Goal: Task Accomplishment & Management: Complete application form

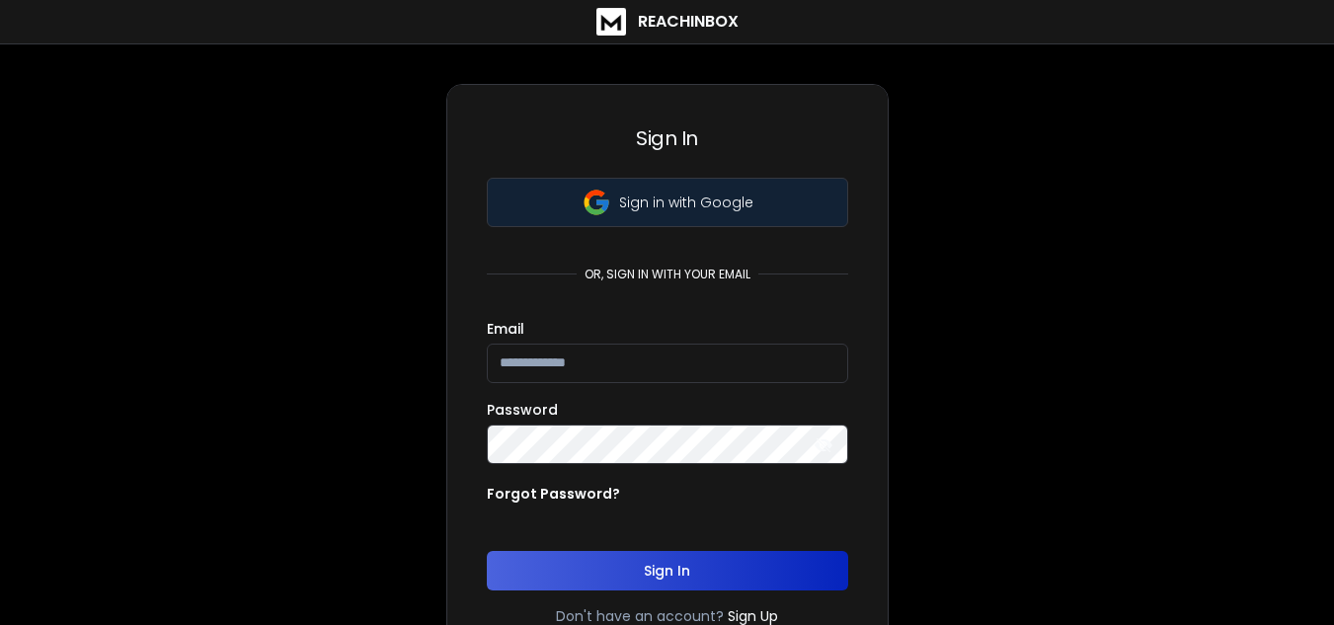
click at [627, 183] on button "Sign in with Google" at bounding box center [667, 202] width 361 height 49
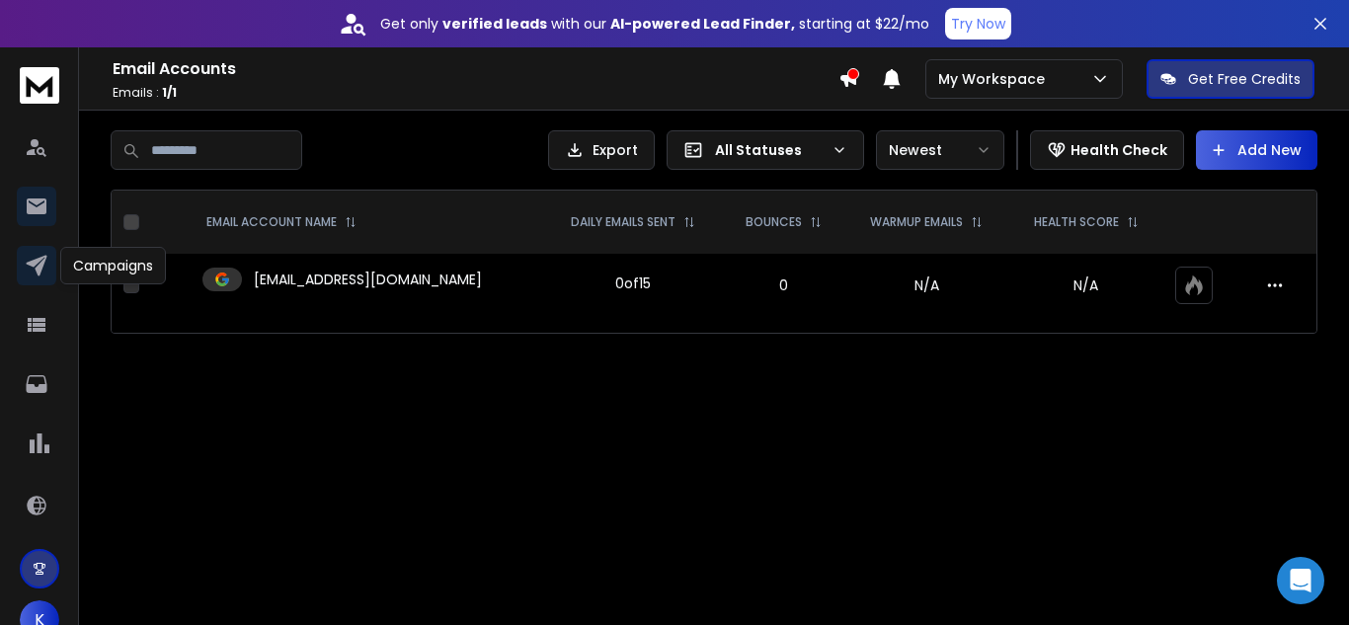
click at [32, 275] on icon at bounding box center [37, 266] width 24 height 24
click at [30, 279] on link at bounding box center [37, 266] width 40 height 40
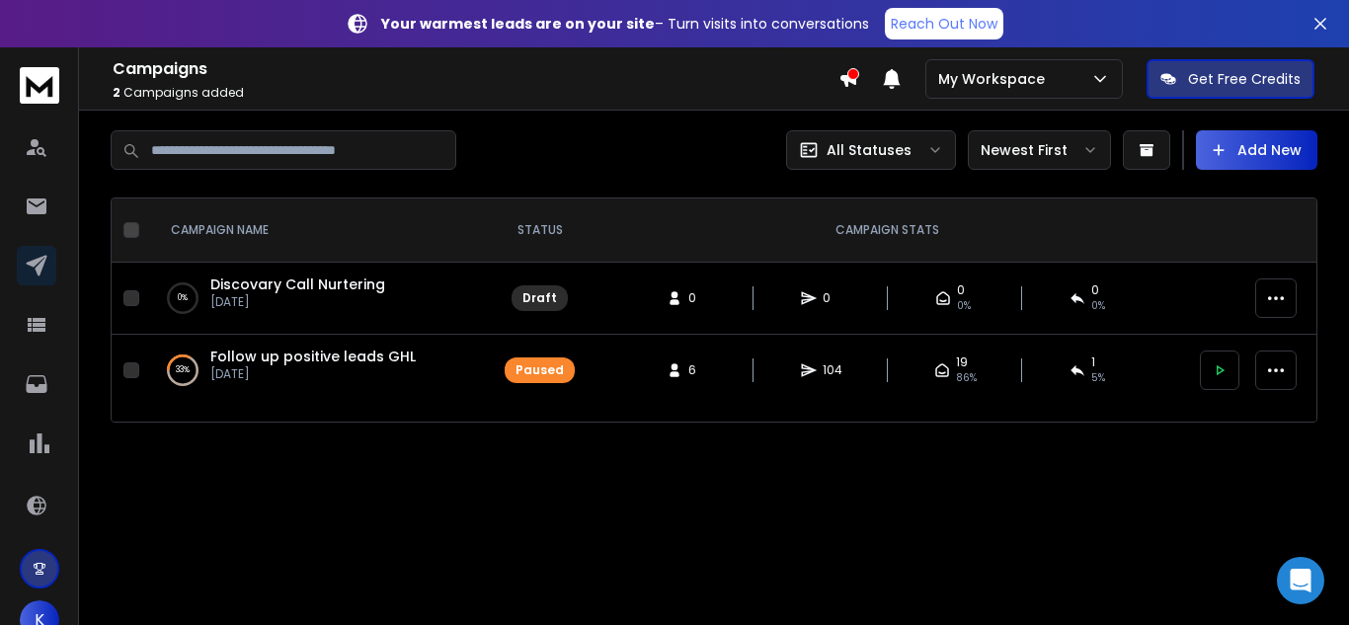
click at [374, 348] on span "Follow up positive leads GHL" at bounding box center [312, 357] width 205 height 20
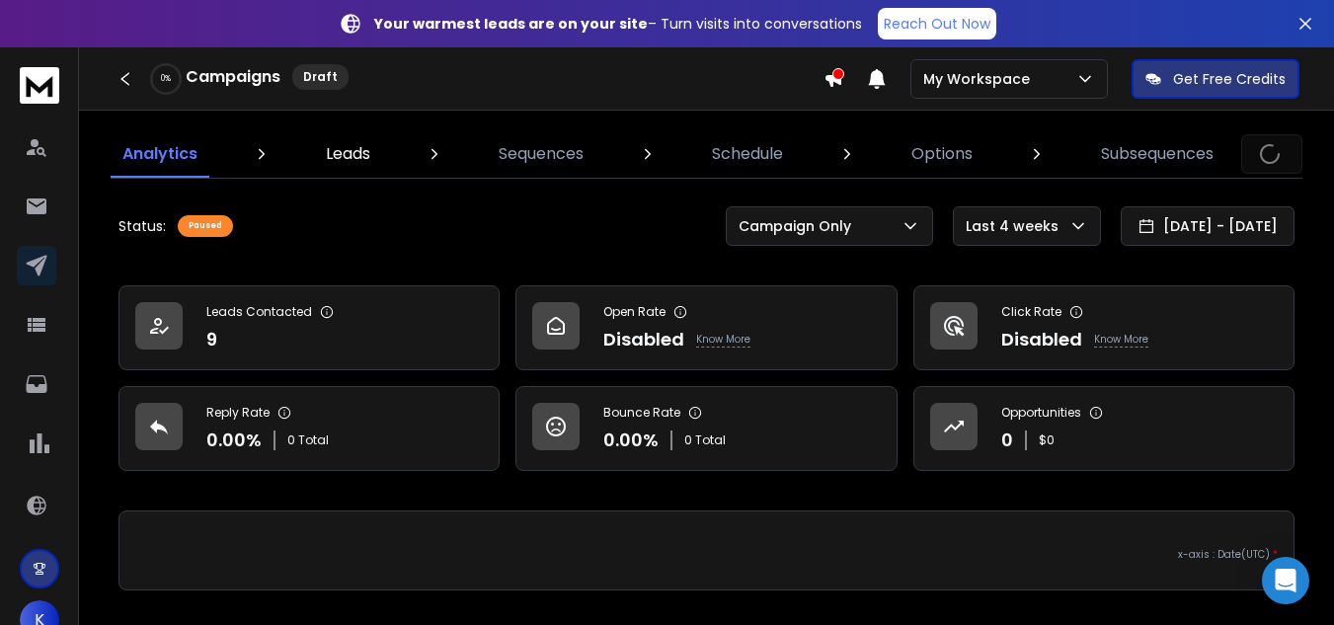
click at [318, 156] on link "Leads" at bounding box center [348, 153] width 68 height 47
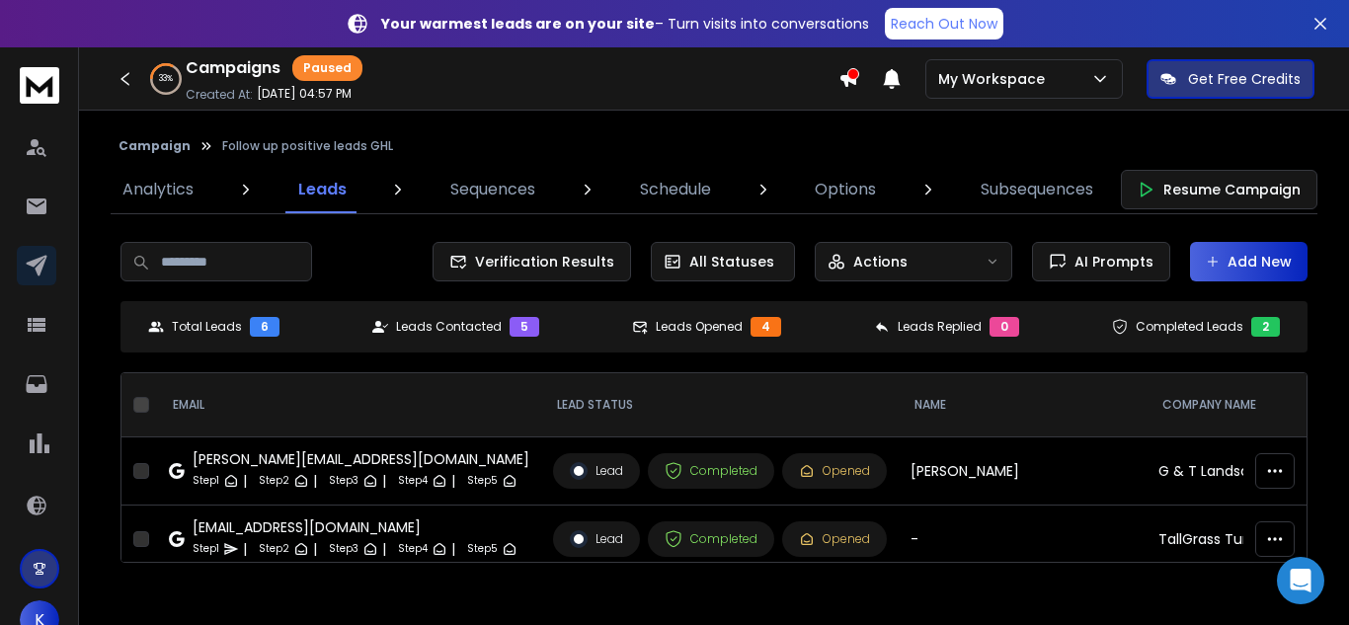
click at [1248, 255] on button "Add New" at bounding box center [1249, 262] width 118 height 40
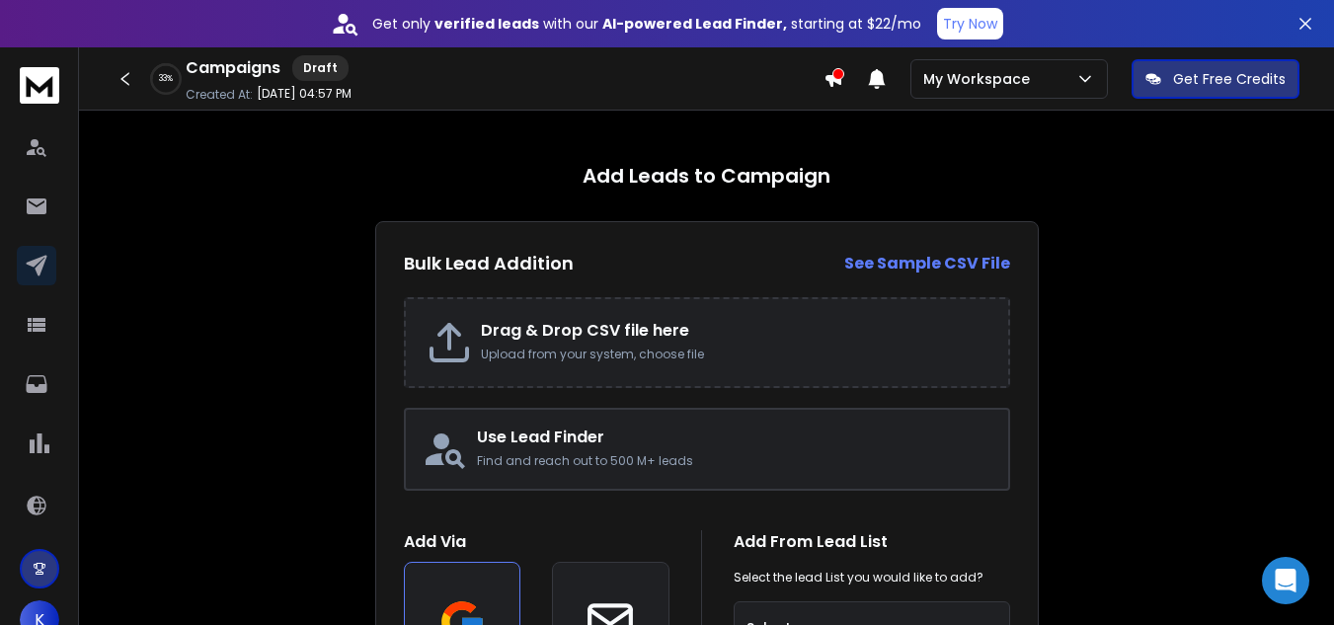
click at [503, 572] on div at bounding box center [463, 622] width 118 height 120
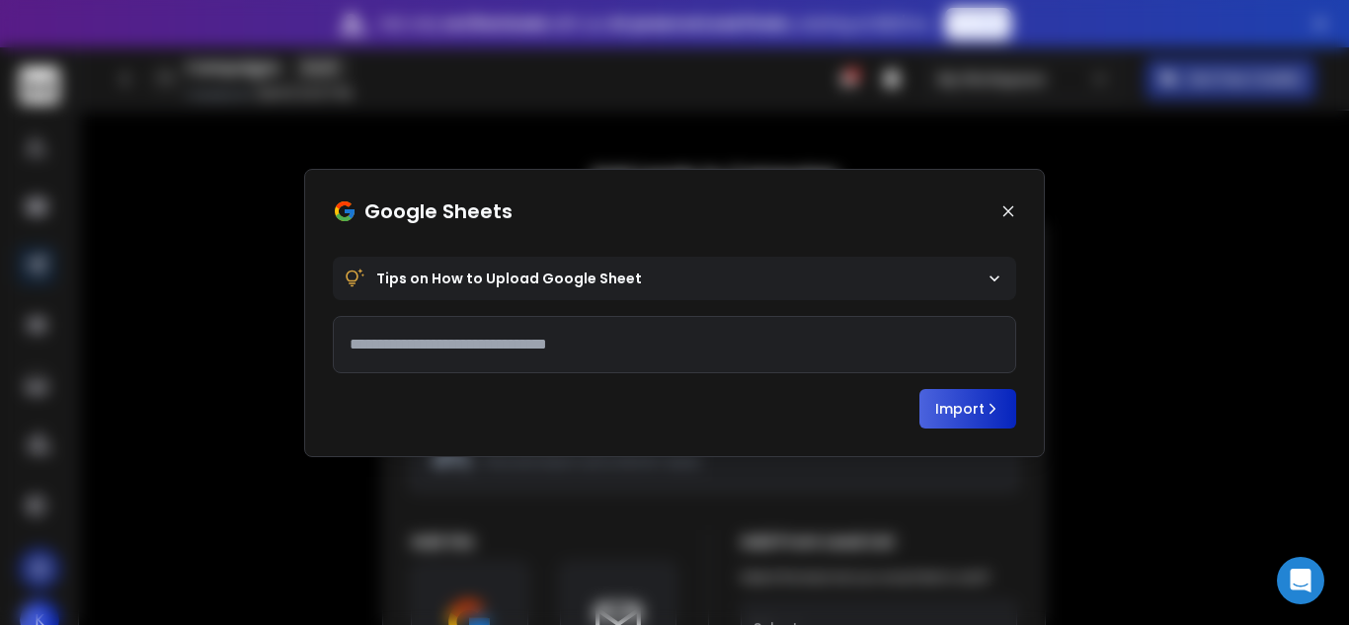
click at [590, 353] on input at bounding box center [674, 344] width 683 height 57
paste input "**********"
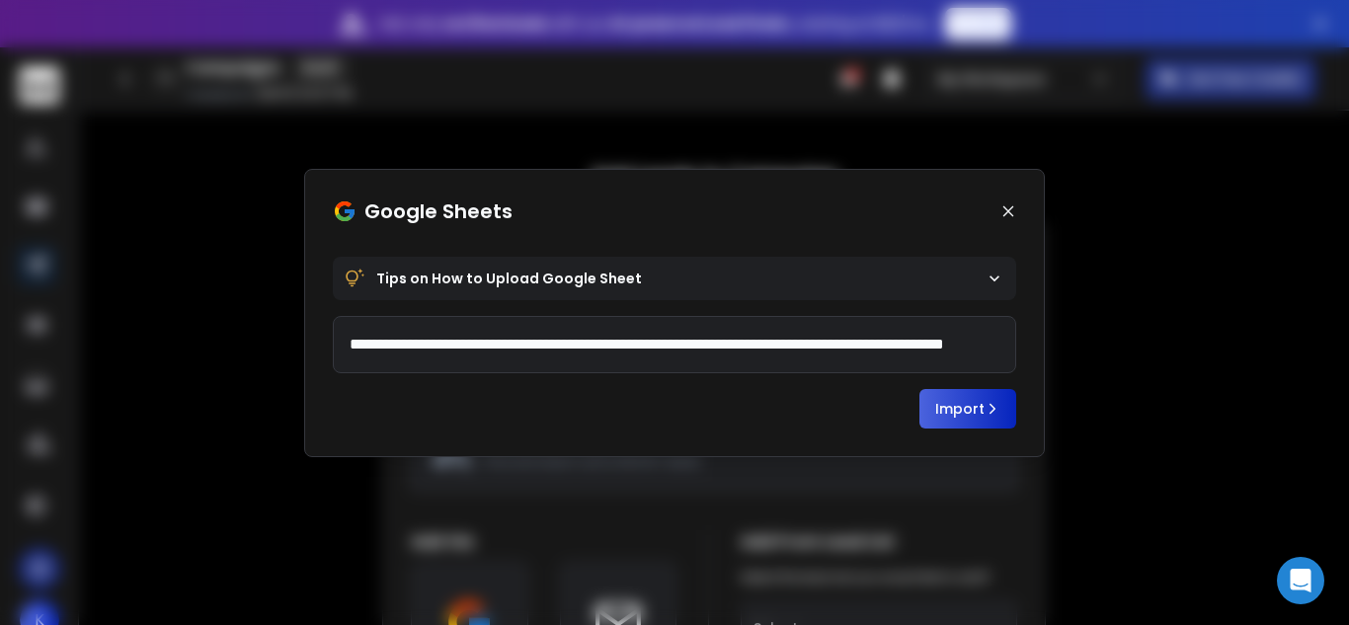
scroll to position [0, 263]
type input "**********"
click at [971, 387] on div "**********" at bounding box center [674, 343] width 683 height 172
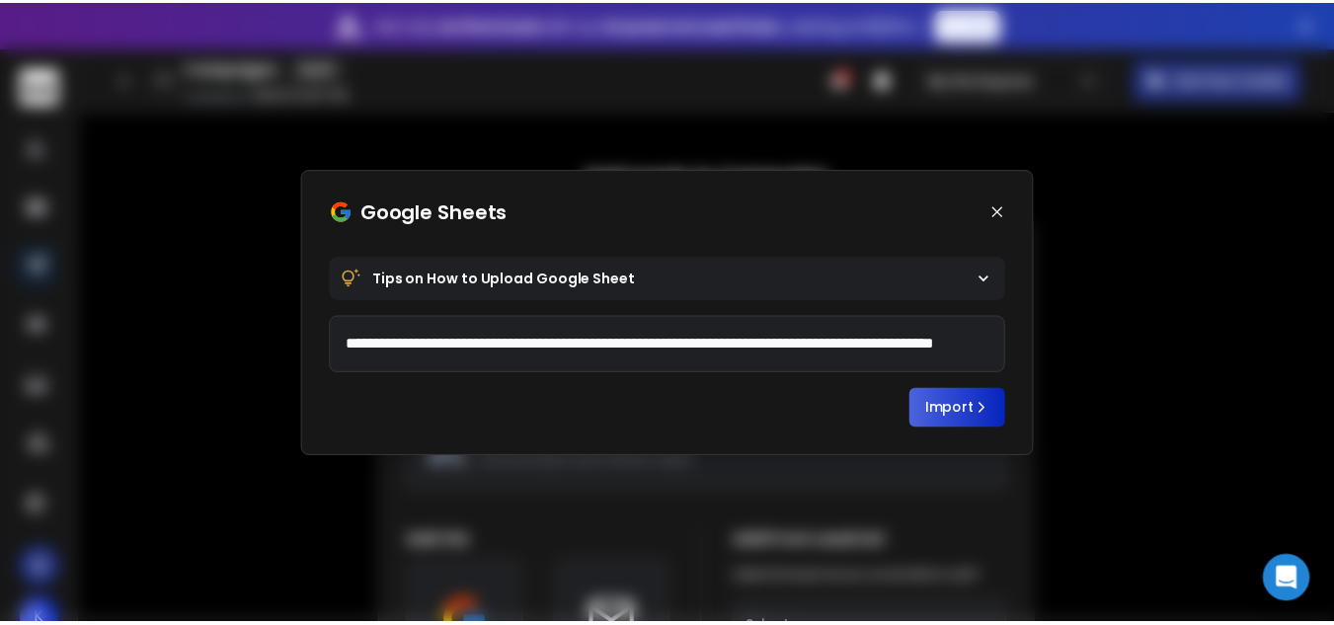
scroll to position [0, 0]
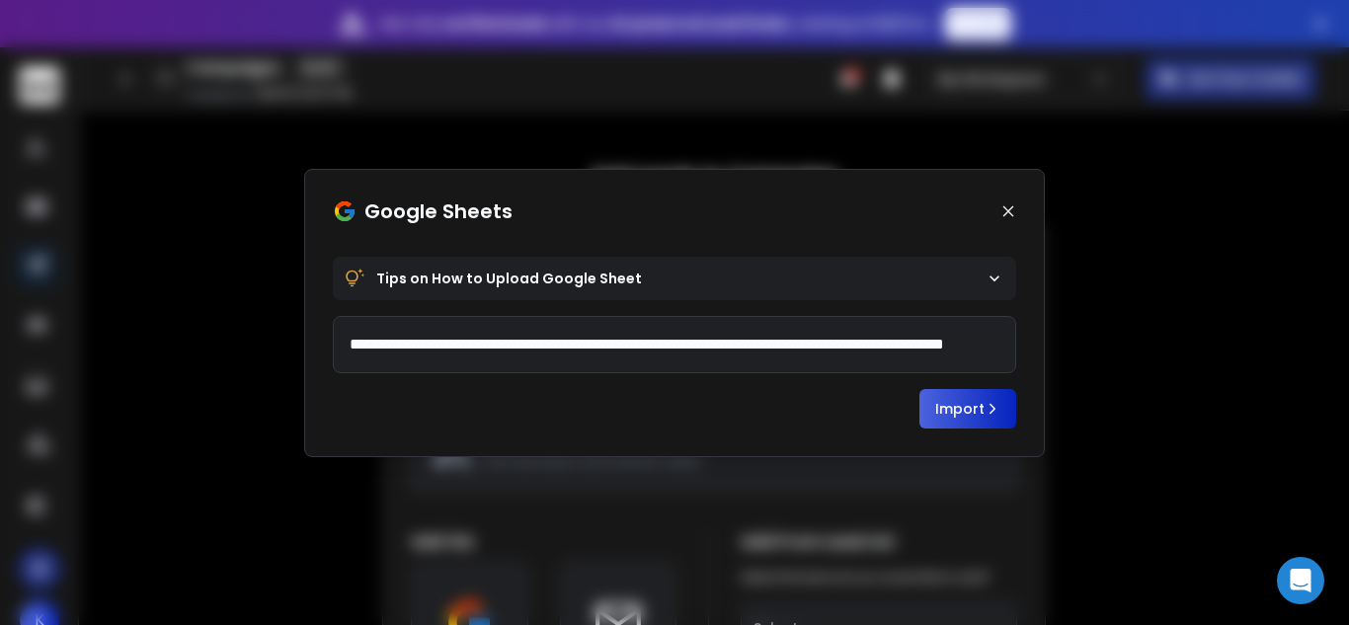
click at [974, 408] on button "Import" at bounding box center [967, 409] width 97 height 40
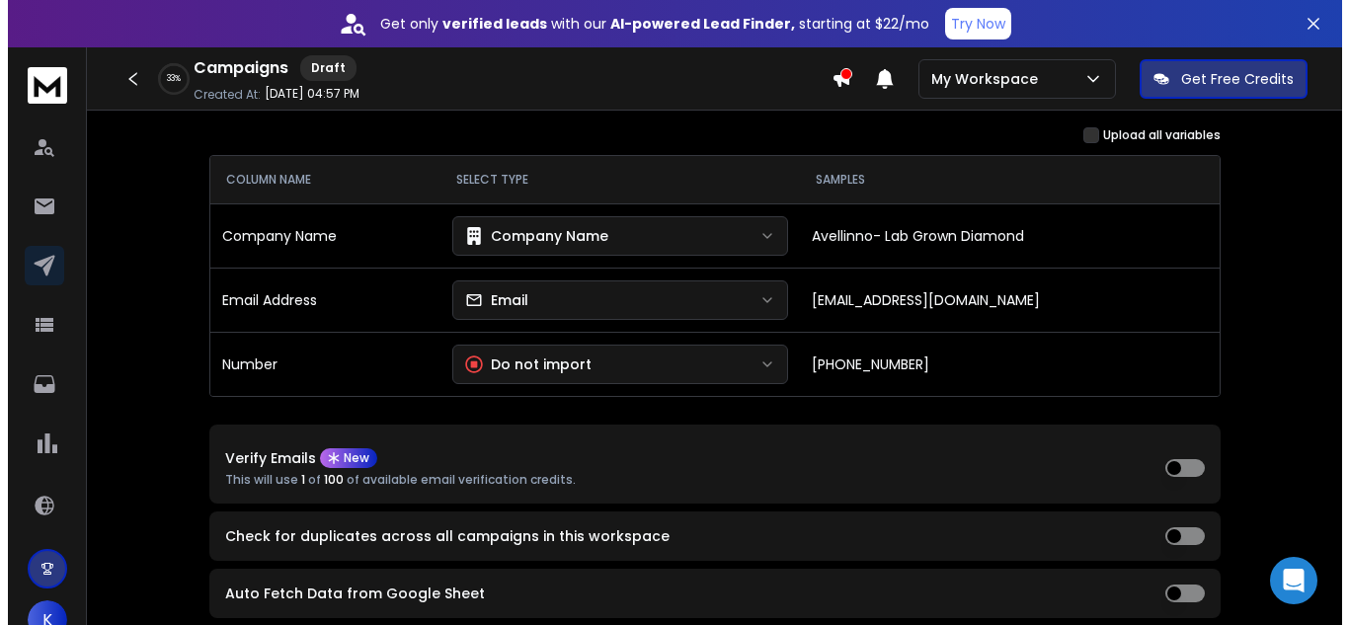
scroll to position [342, 0]
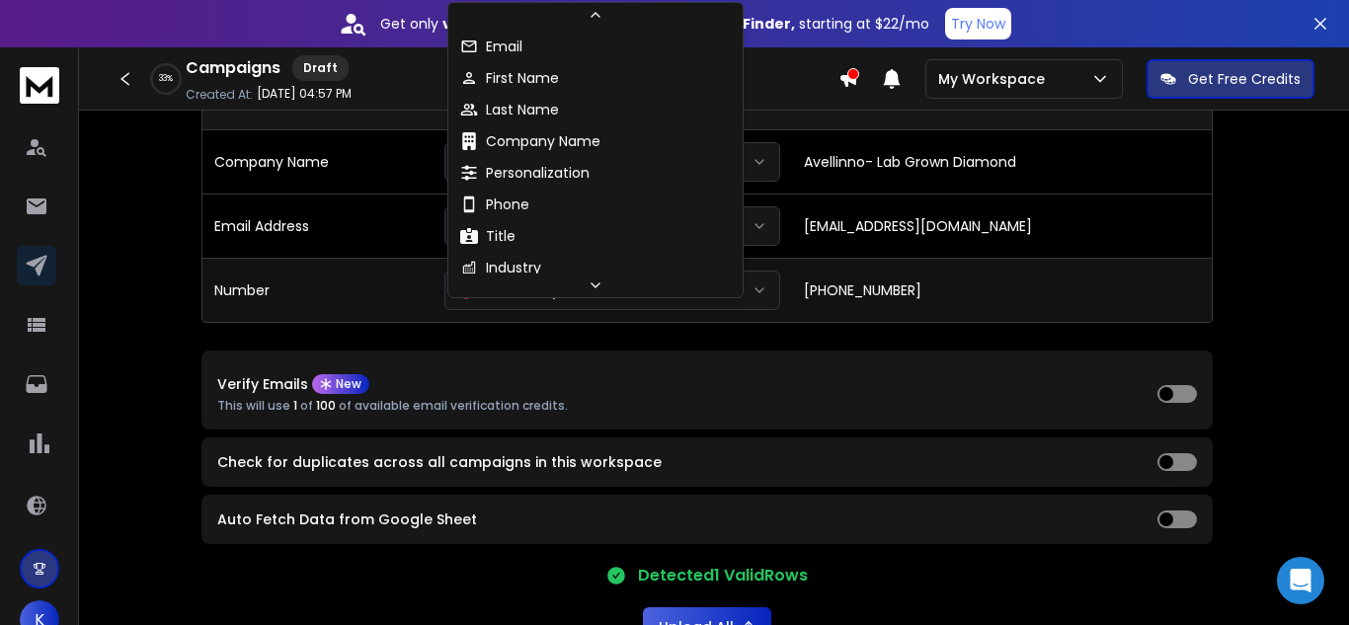
click at [767, 298] on icon "button" at bounding box center [760, 290] width 16 height 16
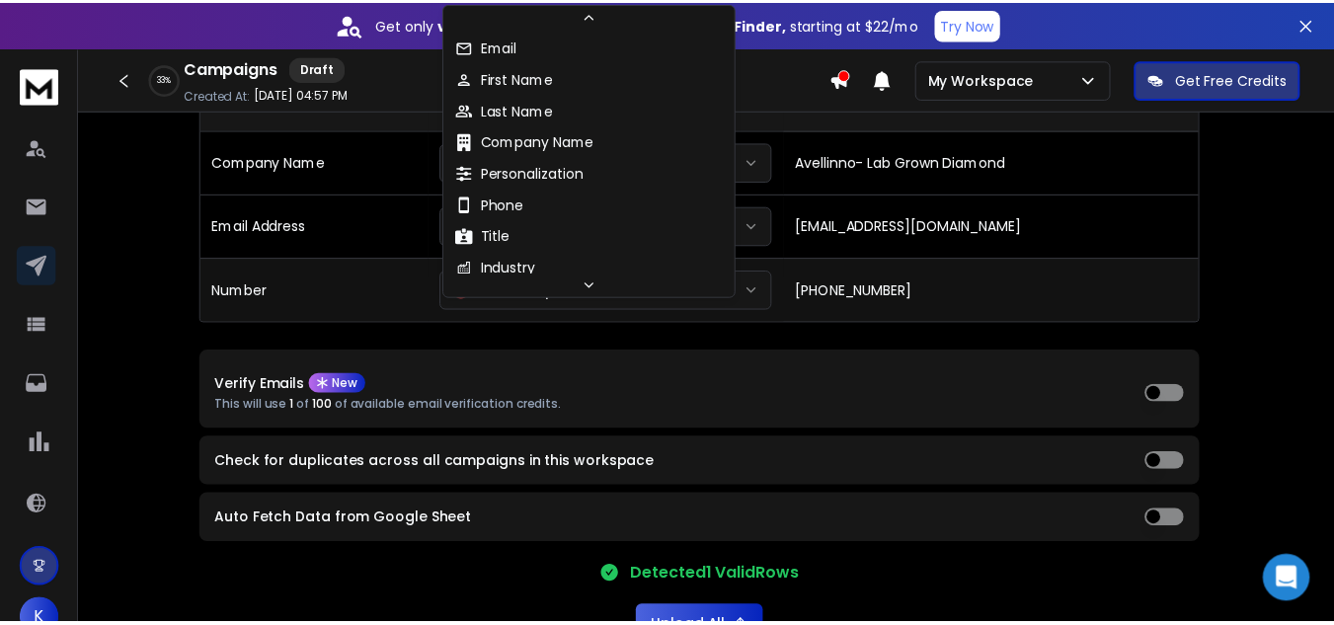
scroll to position [199, 0]
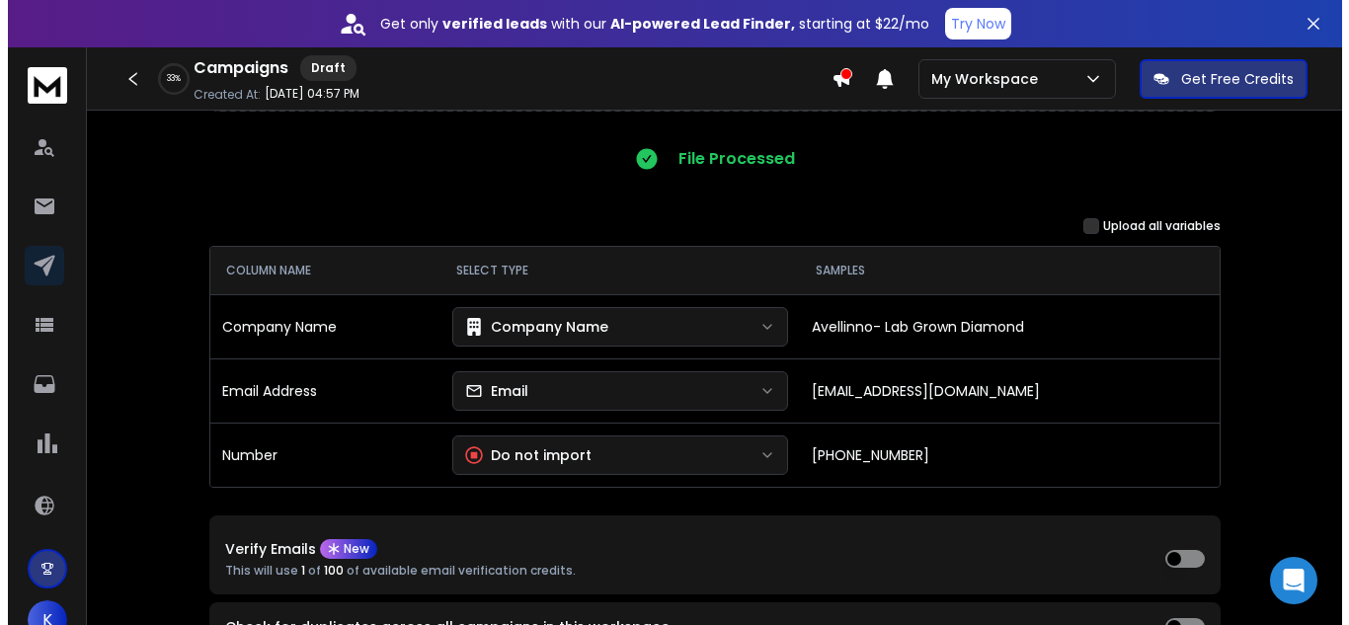
scroll to position [427, 0]
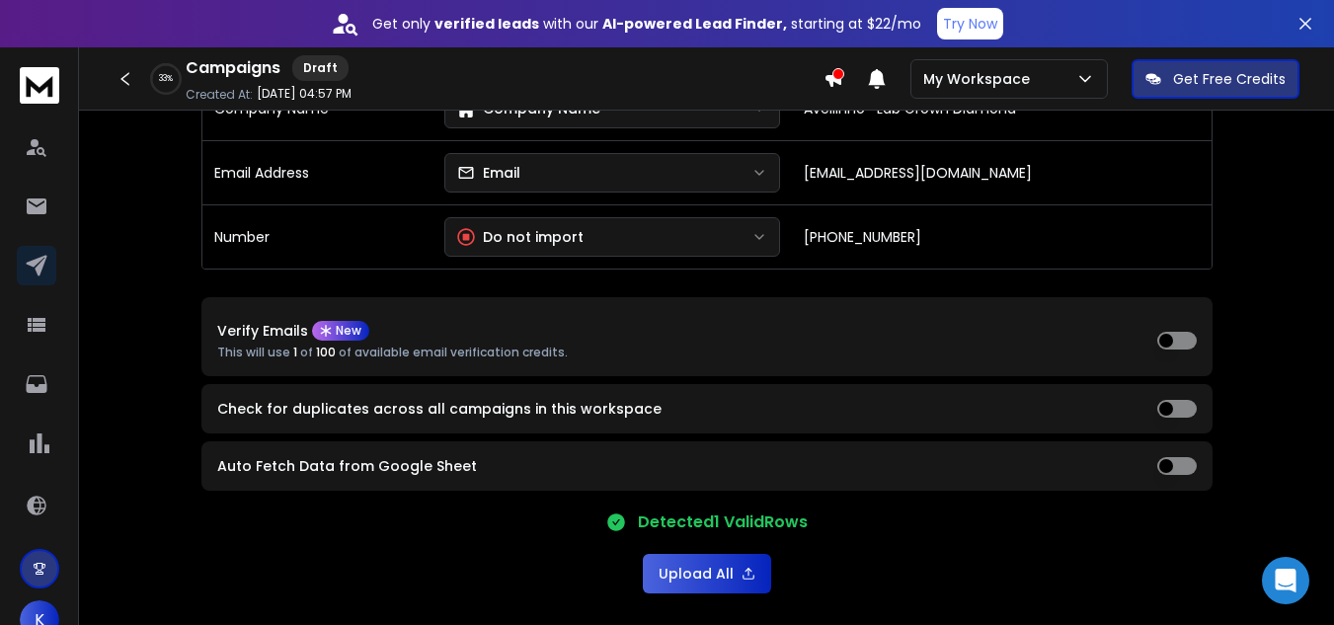
click at [670, 583] on button "Upload All" at bounding box center [707, 574] width 128 height 40
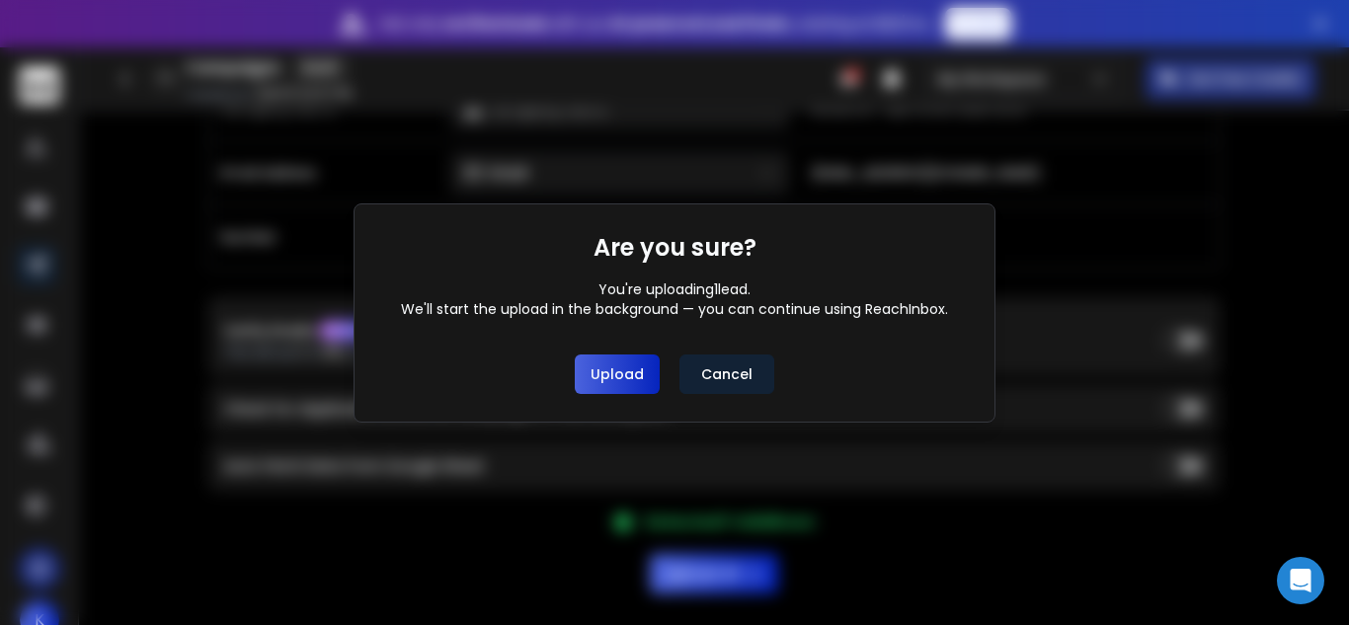
click at [604, 371] on button "Upload" at bounding box center [617, 375] width 85 height 40
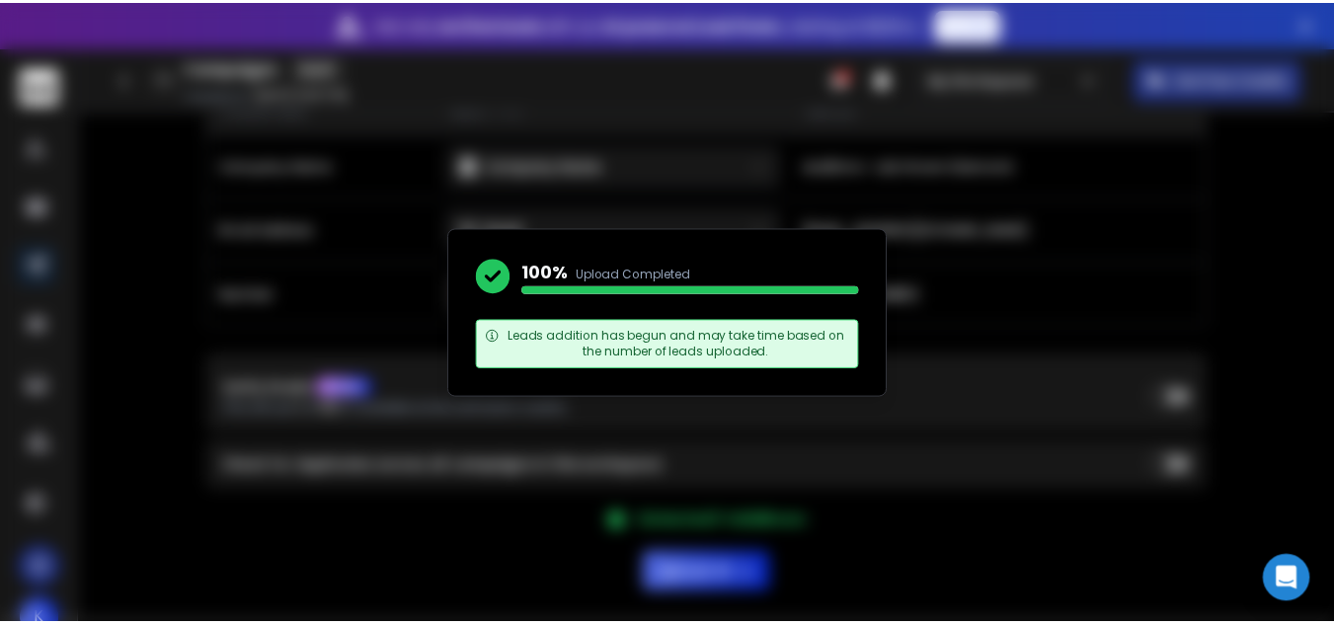
scroll to position [369, 0]
